Goal: Task Accomplishment & Management: Manage account settings

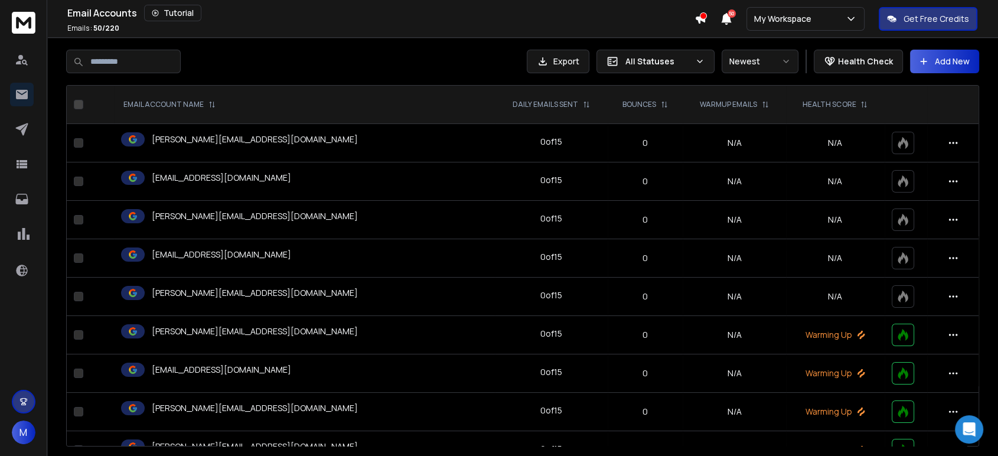
click at [825, 303] on td "N/A" at bounding box center [835, 297] width 98 height 38
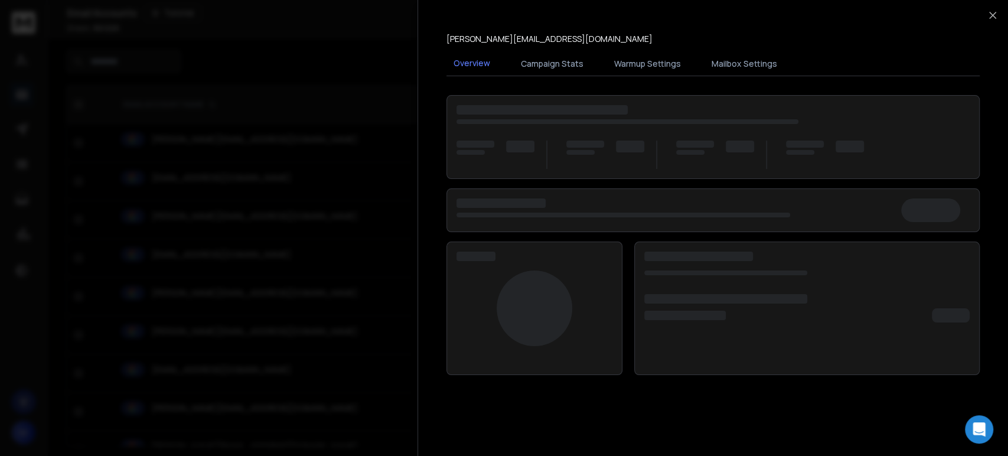
click at [817, 319] on div at bounding box center [806, 317] width 325 height 19
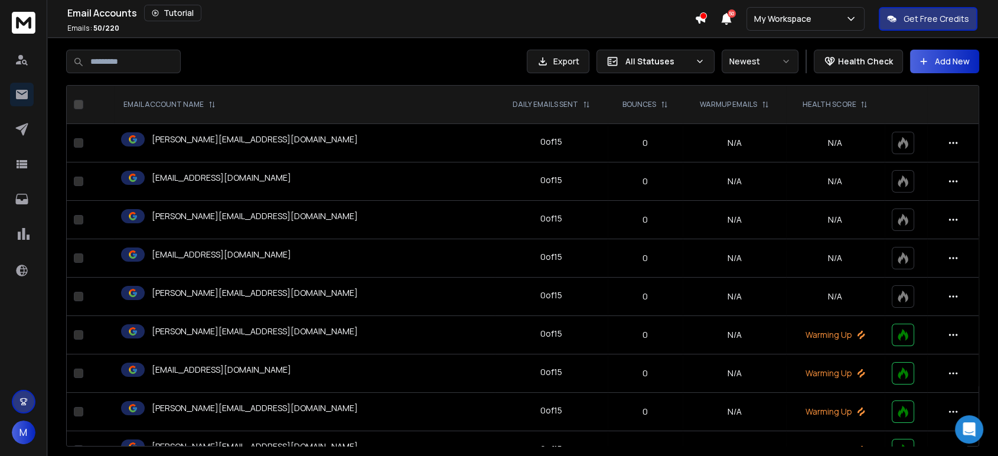
click at [369, 54] on div at bounding box center [293, 62] width 454 height 24
click at [608, 340] on td "0" at bounding box center [646, 335] width 76 height 38
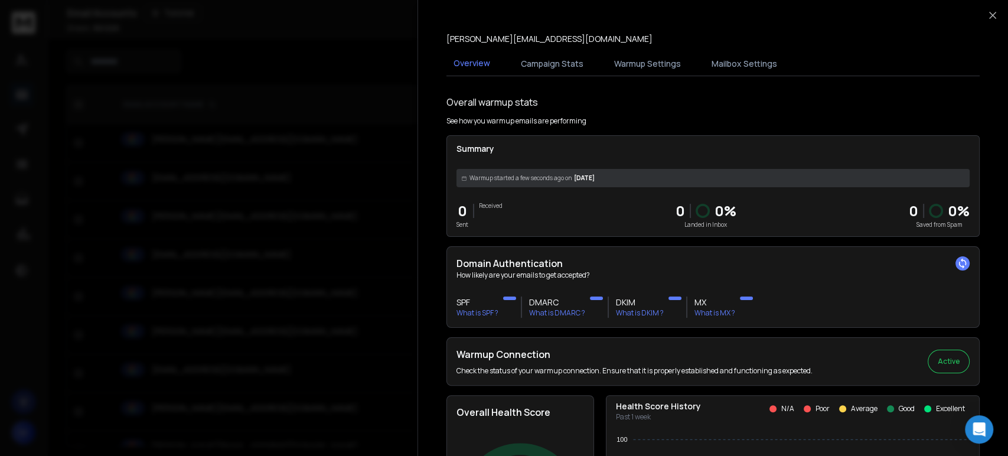
click at [288, 197] on div at bounding box center [504, 228] width 1008 height 456
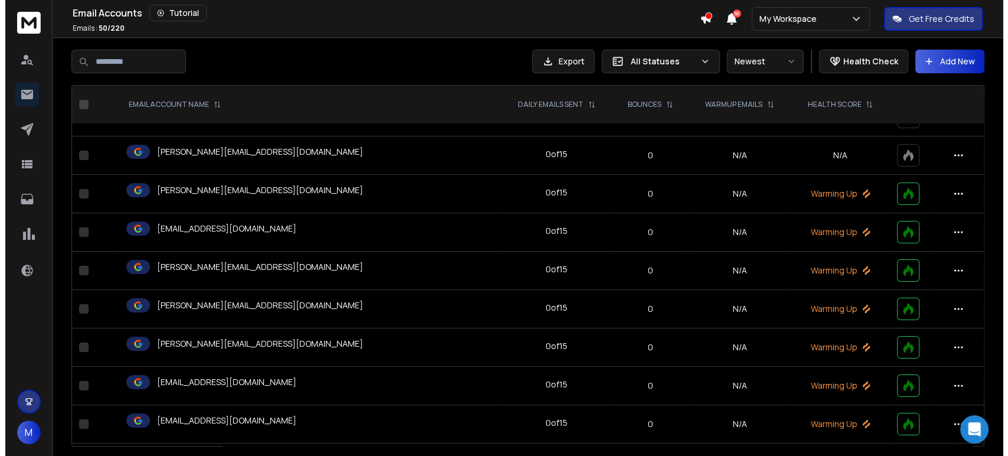
scroll to position [197, 0]
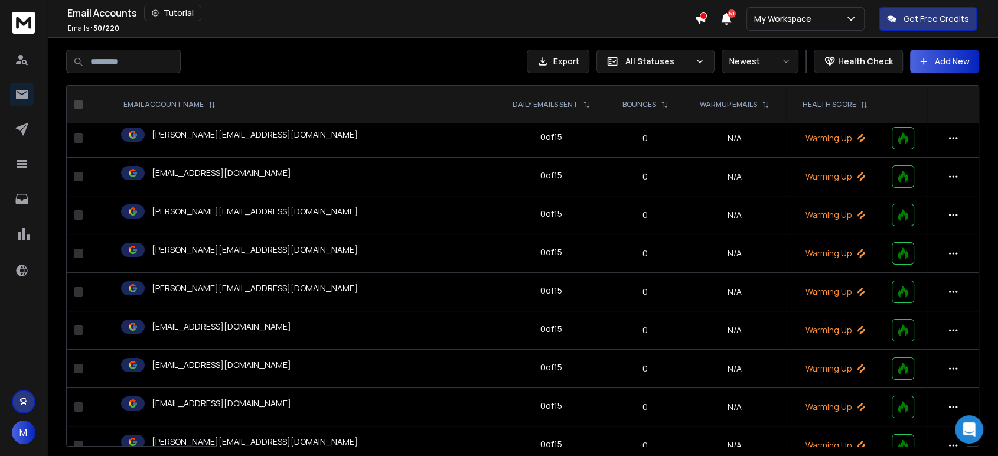
click at [615, 252] on p "0" at bounding box center [645, 253] width 61 height 12
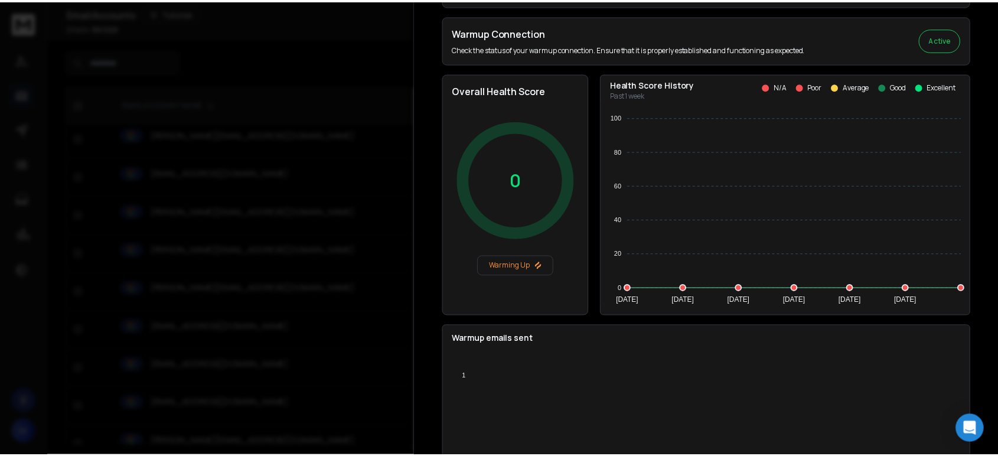
scroll to position [480, 0]
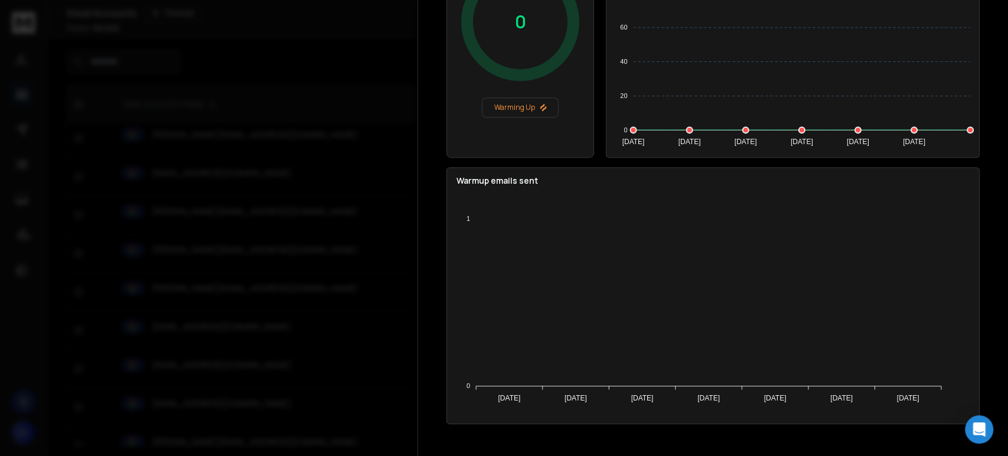
click at [281, 187] on div at bounding box center [504, 228] width 1008 height 456
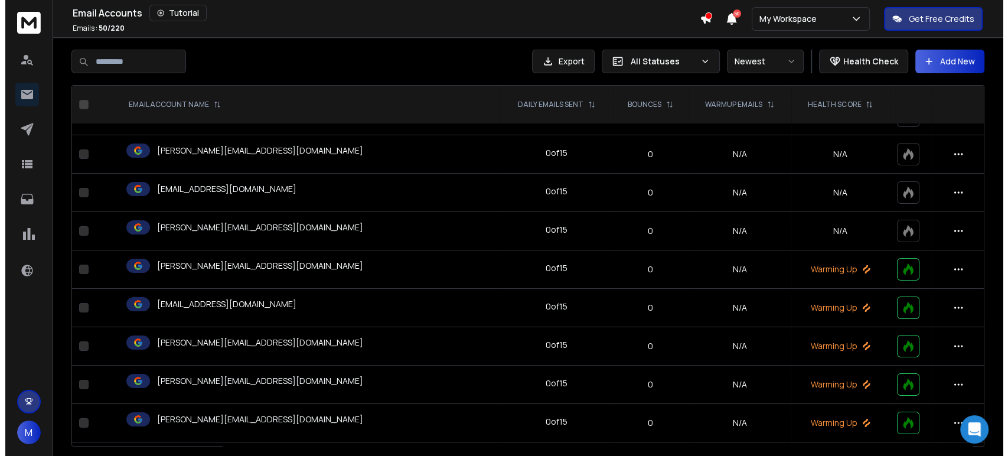
scroll to position [0, 0]
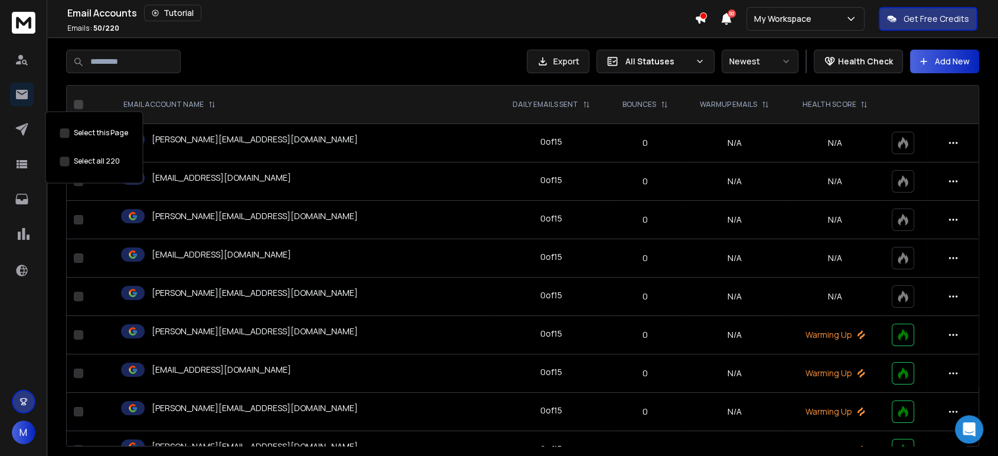
click at [61, 162] on button "Select this Page" at bounding box center [64, 161] width 9 height 9
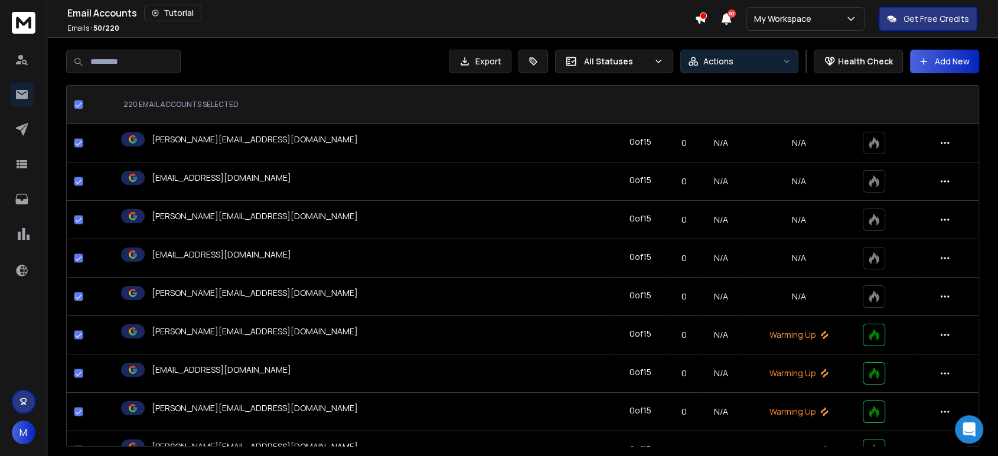
click at [787, 65] on icon "button" at bounding box center [787, 61] width 8 height 9
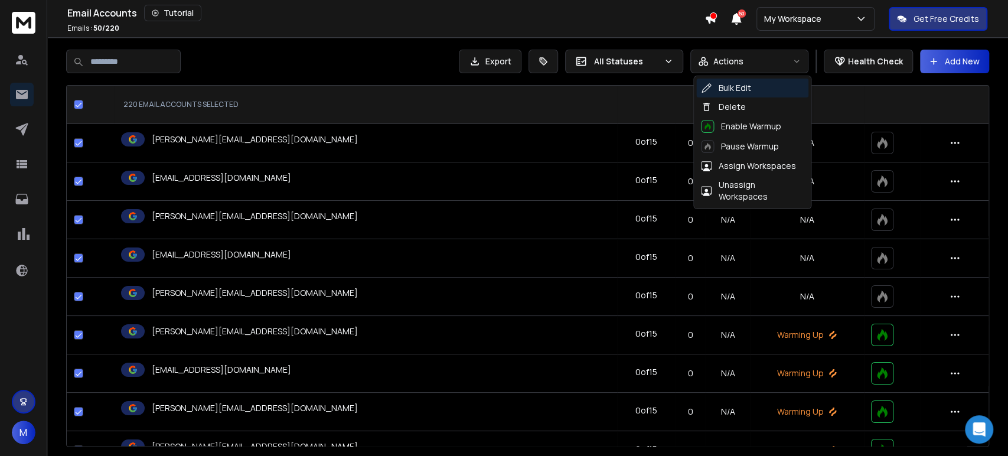
click at [743, 88] on div "Bulk Edit" at bounding box center [726, 88] width 50 height 12
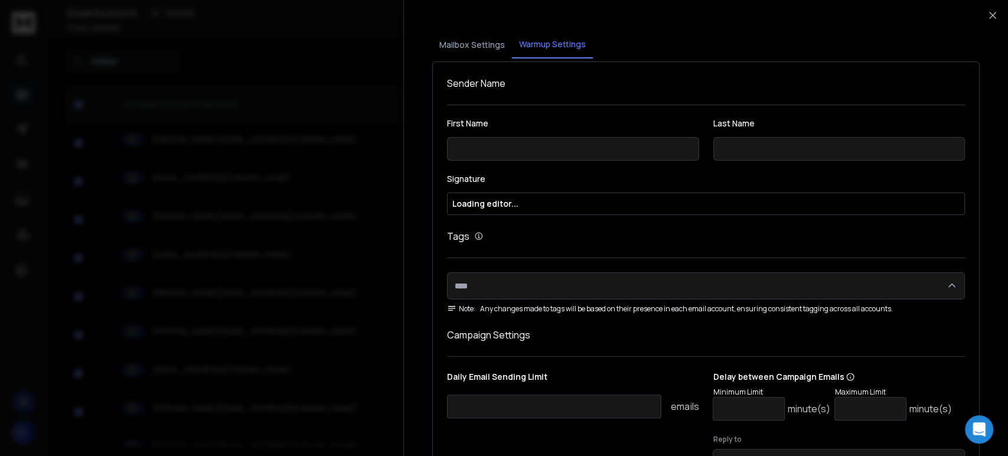
click at [544, 33] on button "Warmup Settings" at bounding box center [552, 44] width 81 height 27
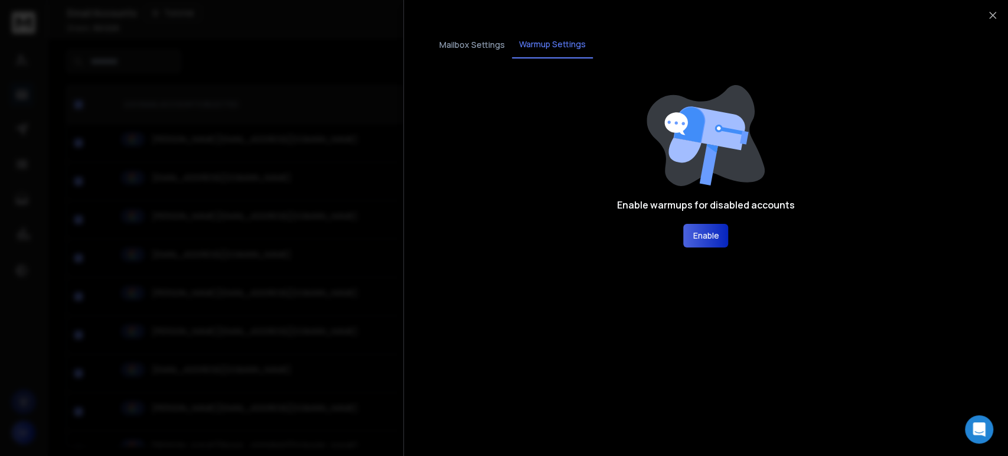
click at [694, 247] on button "Enable" at bounding box center [705, 236] width 45 height 24
click at [708, 236] on button "Enable" at bounding box center [705, 236] width 45 height 24
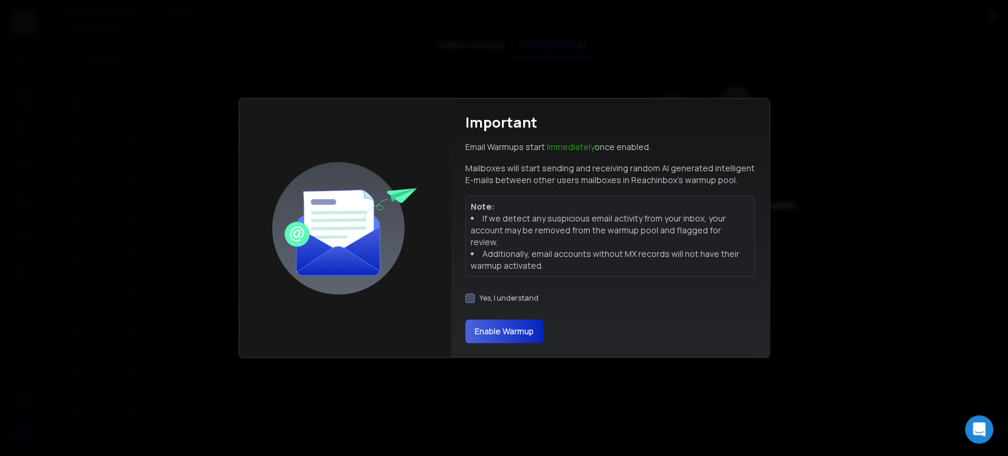
click at [468, 294] on button "Yes, I understand" at bounding box center [469, 298] width 9 height 9
click at [493, 320] on button "Enable Warmup" at bounding box center [504, 332] width 78 height 24
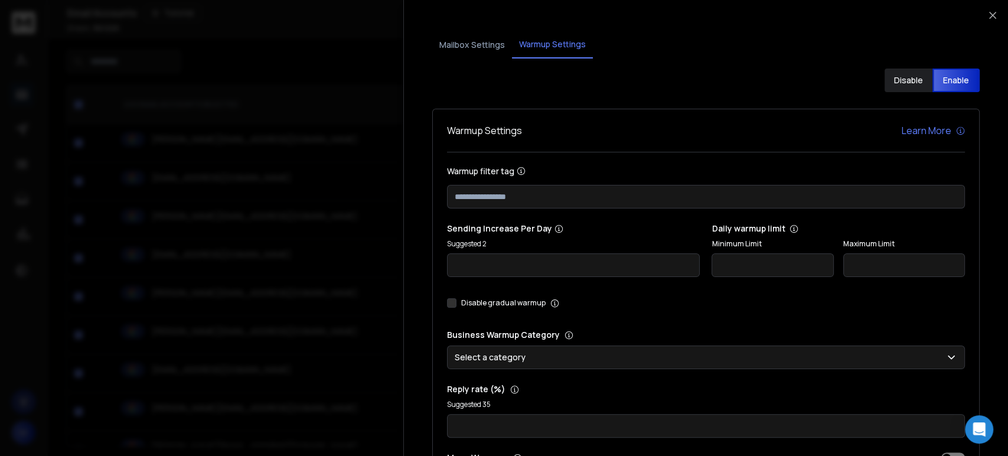
click at [871, 254] on input "number" at bounding box center [904, 265] width 122 height 24
type input "**"
click at [725, 269] on input "number" at bounding box center [773, 265] width 122 height 24
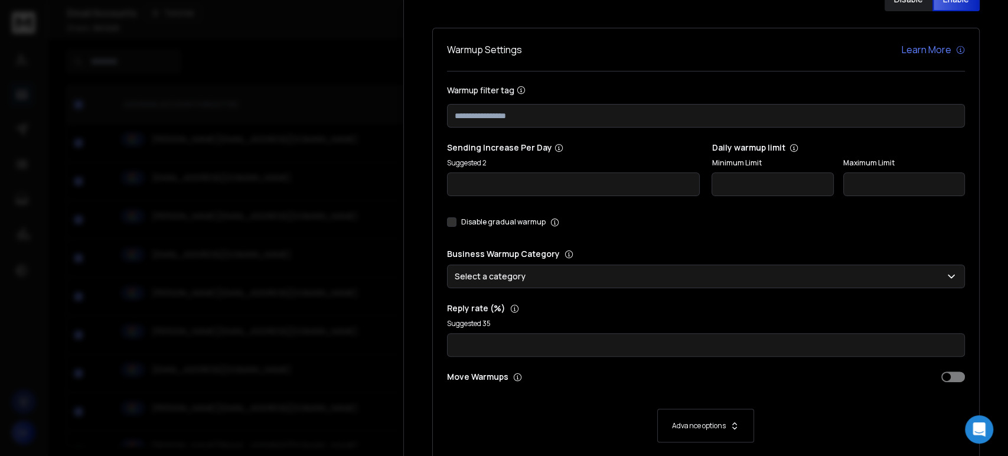
scroll to position [164, 0]
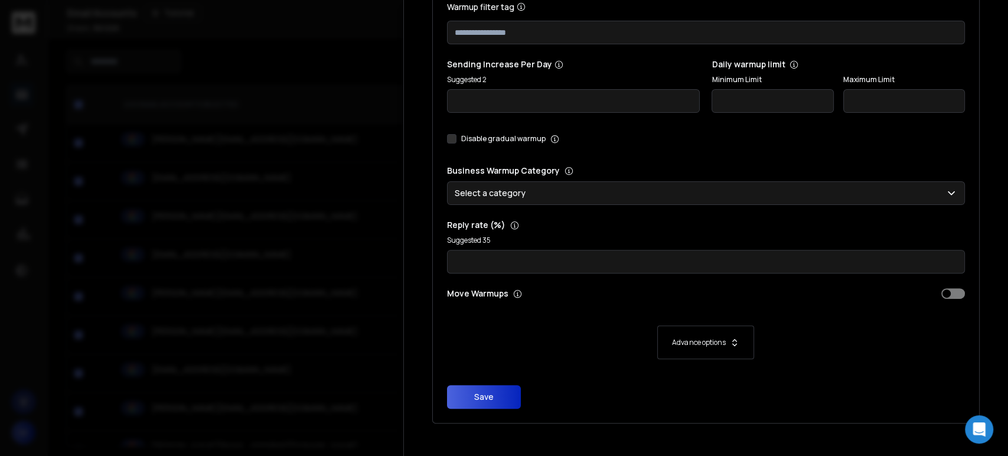
type input "**"
click at [505, 393] on button "Save" at bounding box center [484, 397] width 74 height 24
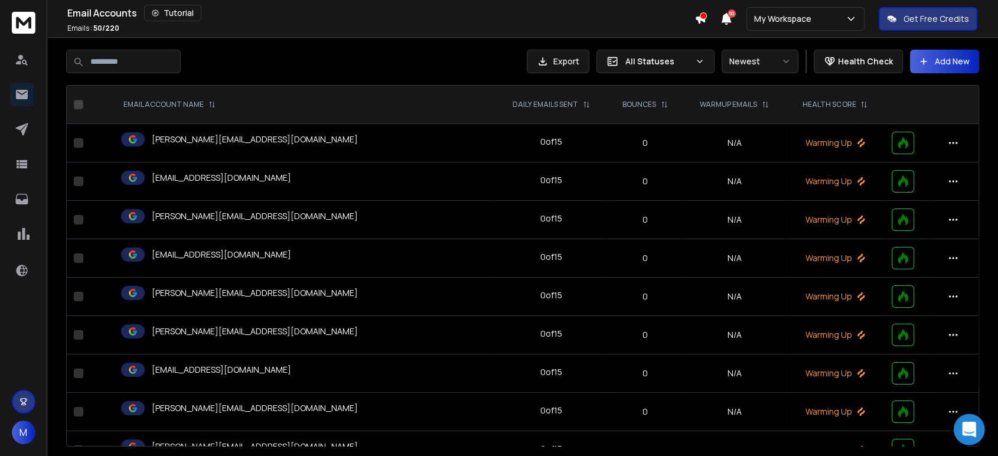
click at [974, 431] on icon "Open Intercom Messenger" at bounding box center [969, 429] width 14 height 15
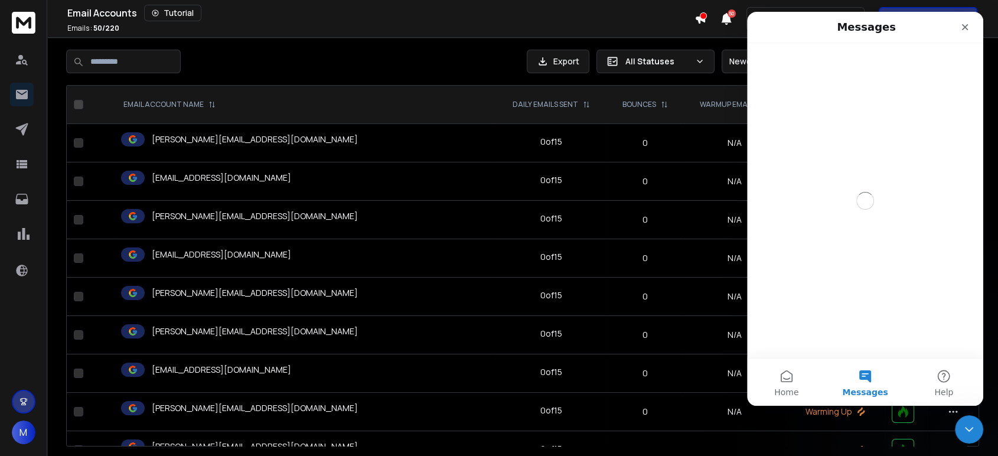
scroll to position [0, 0]
drag, startPoint x: 163, startPoint y: 118, endPoint x: 432, endPoint y: 69, distance: 273.2
click at [432, 69] on div at bounding box center [293, 62] width 454 height 24
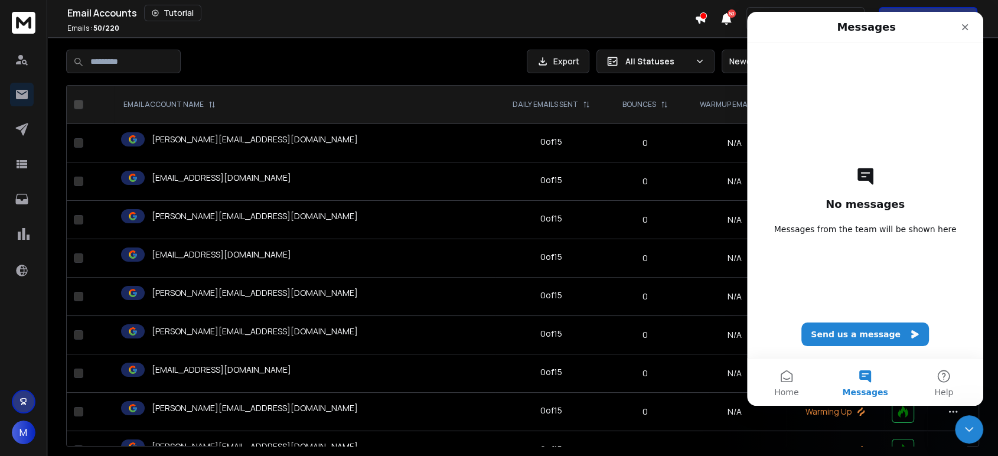
click at [864, 376] on button "Messages" at bounding box center [865, 382] width 79 height 47
click at [975, 418] on div "Close Intercom Messenger" at bounding box center [967, 427] width 28 height 28
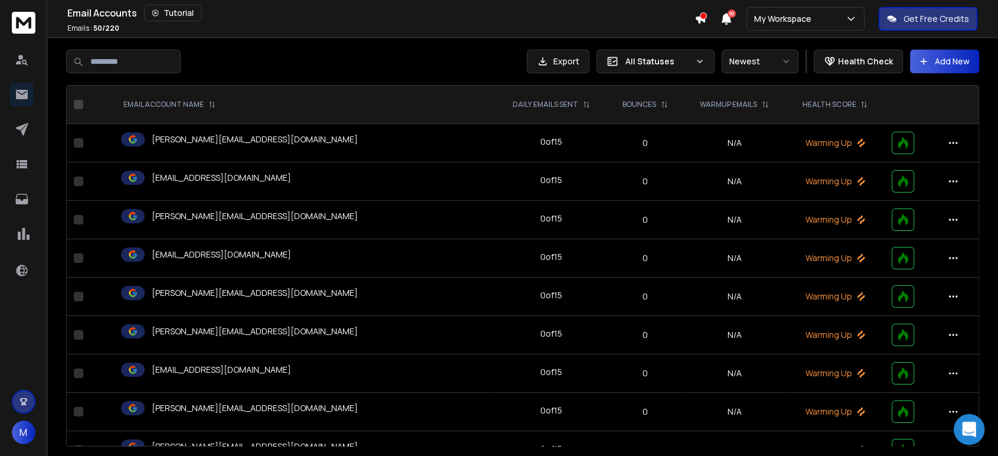
click at [967, 421] on icon "Open Intercom Messenger" at bounding box center [967, 427] width 19 height 19
